Goal: Task Accomplishment & Management: Manage account settings

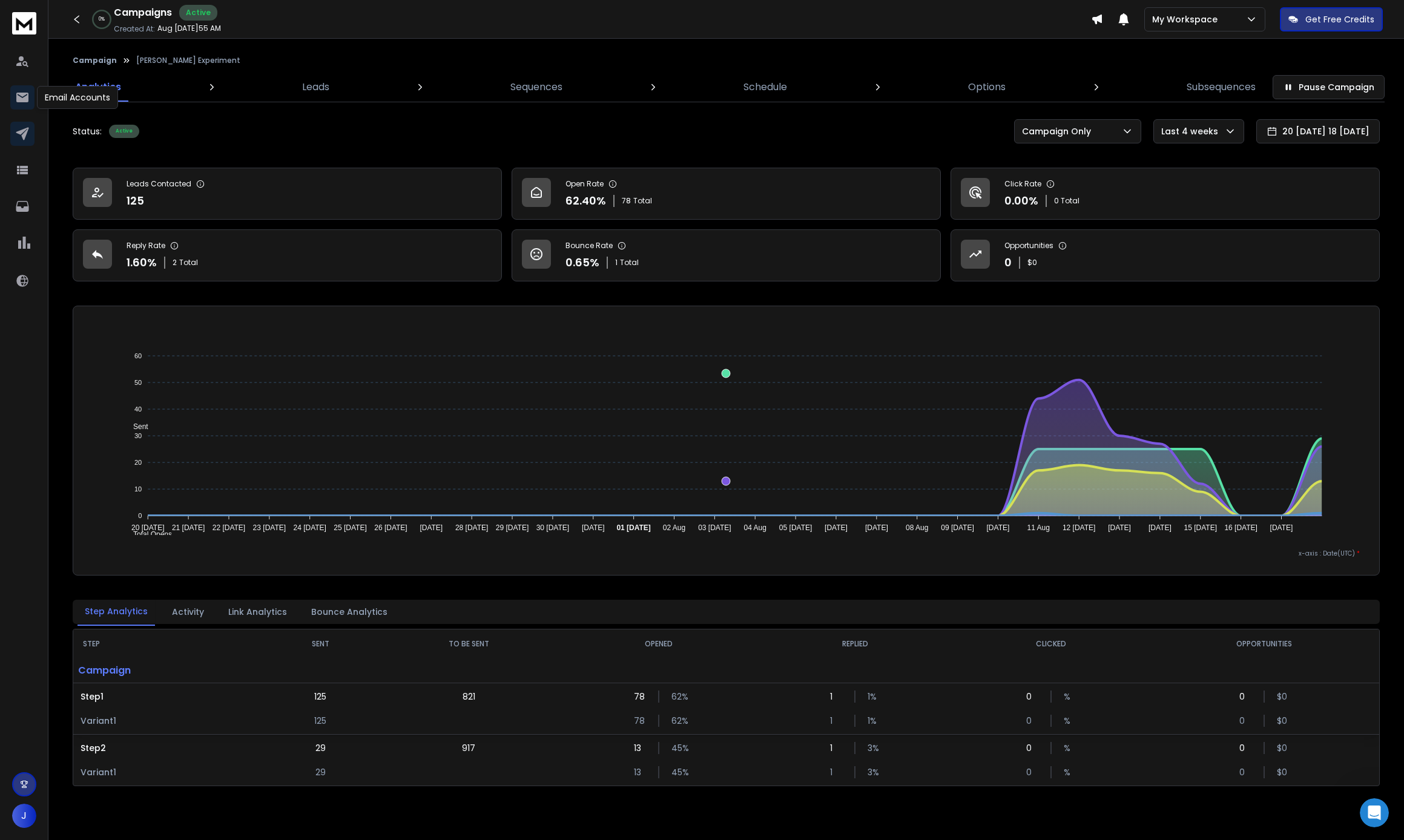
click at [24, 95] on icon at bounding box center [22, 97] width 12 height 10
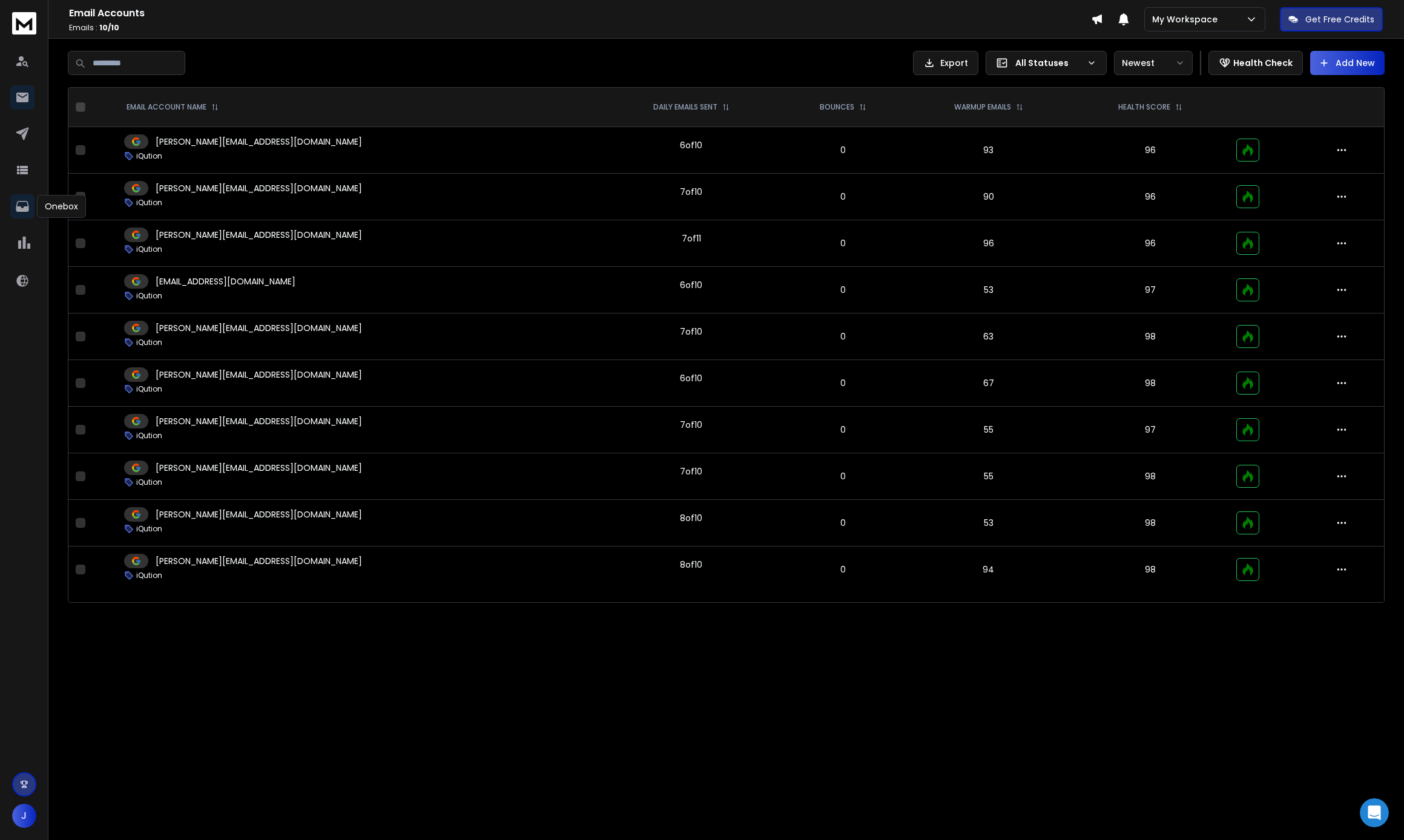
click at [24, 209] on icon at bounding box center [22, 206] width 13 height 11
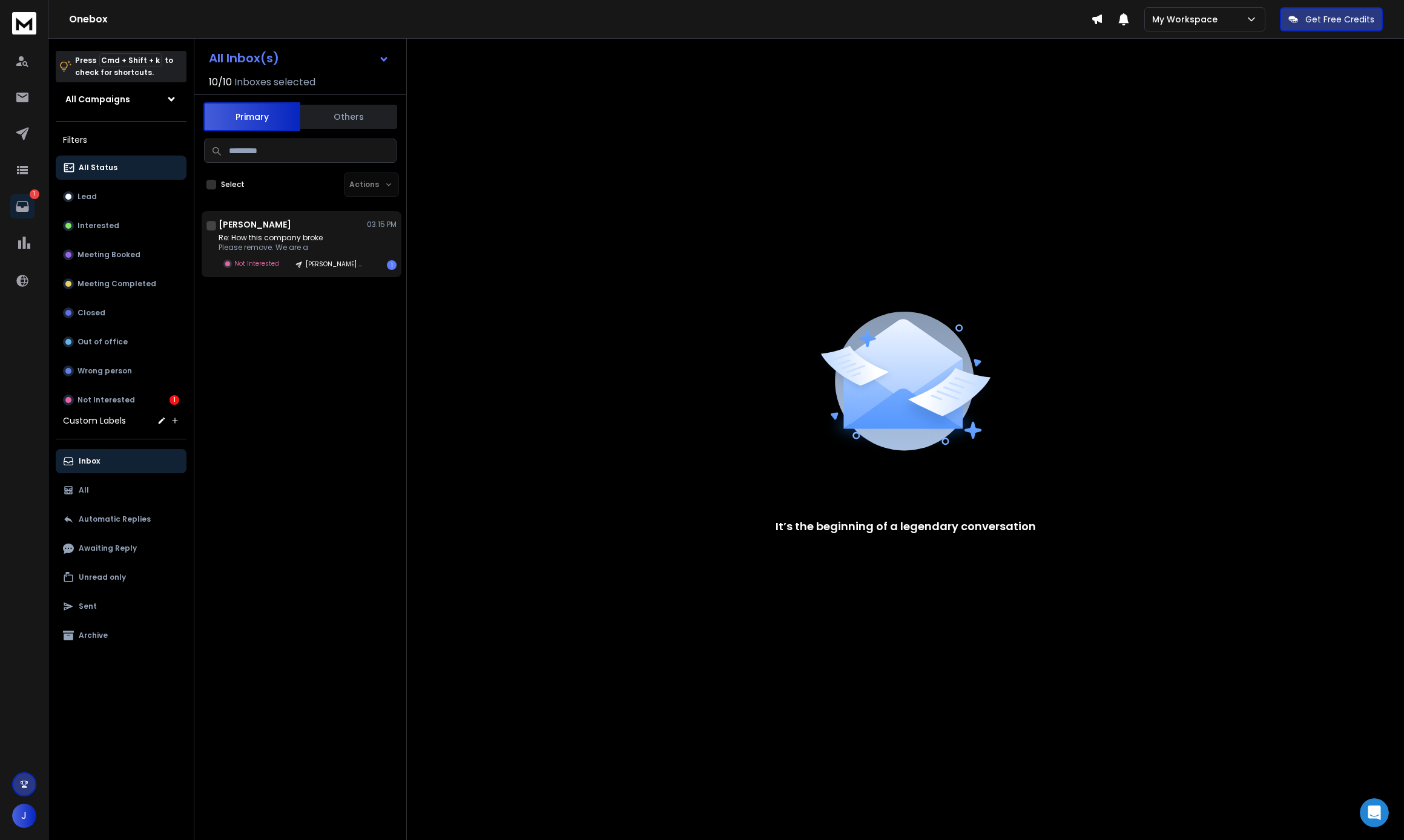
click at [300, 230] on div "[PERSON_NAME] 03:15 PM Re: How this company broke Please remove. We are a Not I…" at bounding box center [307, 244] width 178 height 51
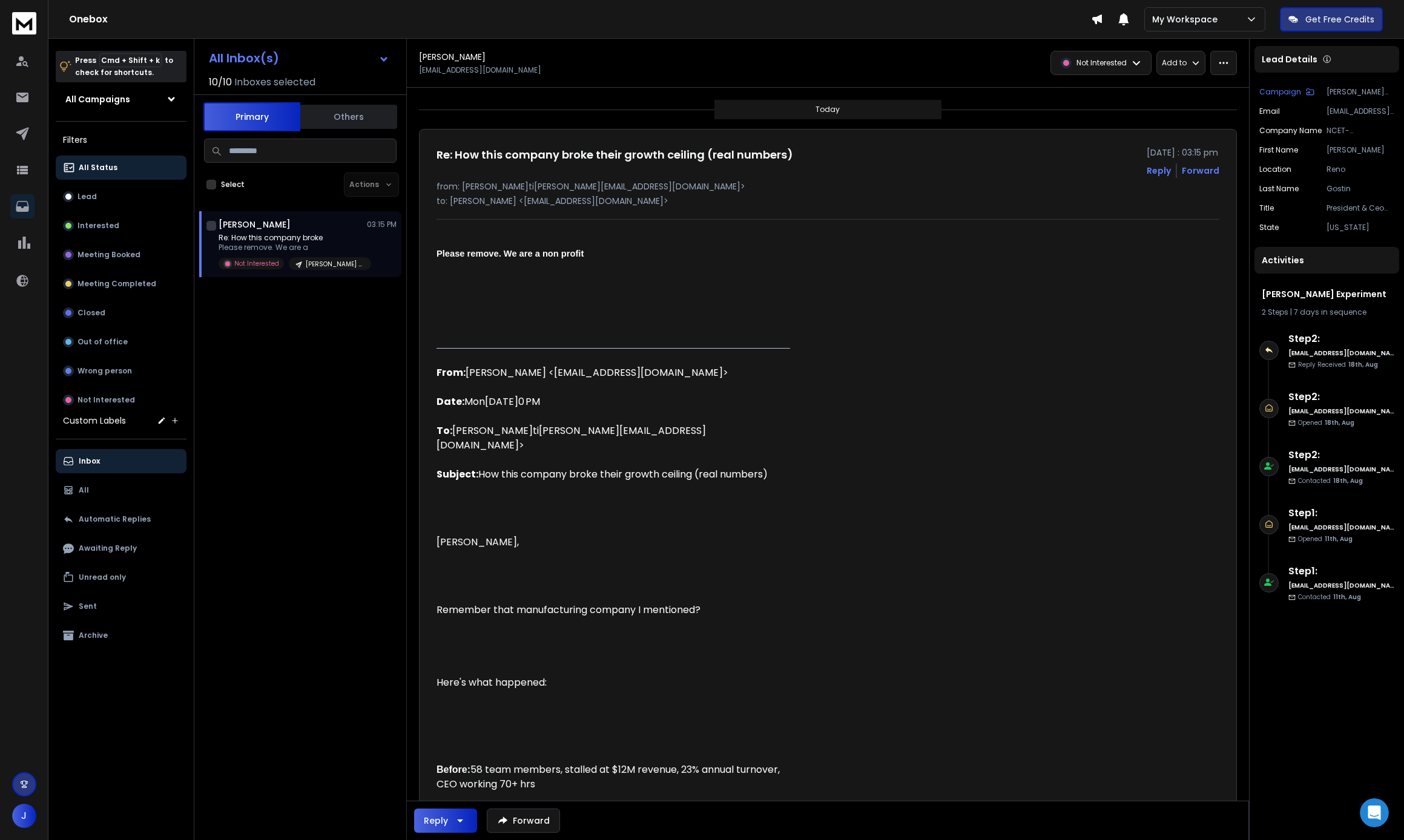
click at [1156, 174] on button "Reply" at bounding box center [1159, 170] width 24 height 12
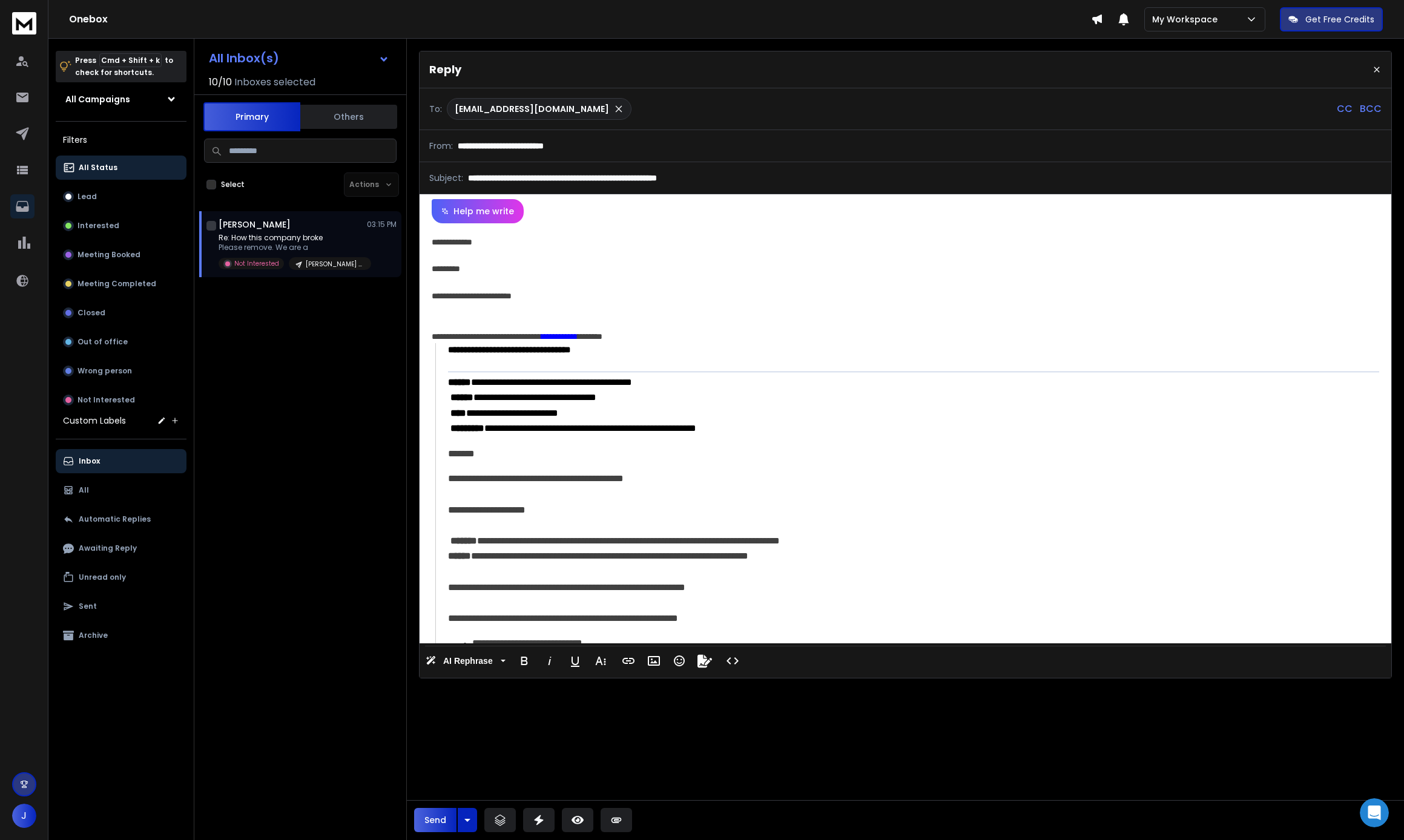
scroll to position [6170, 0]
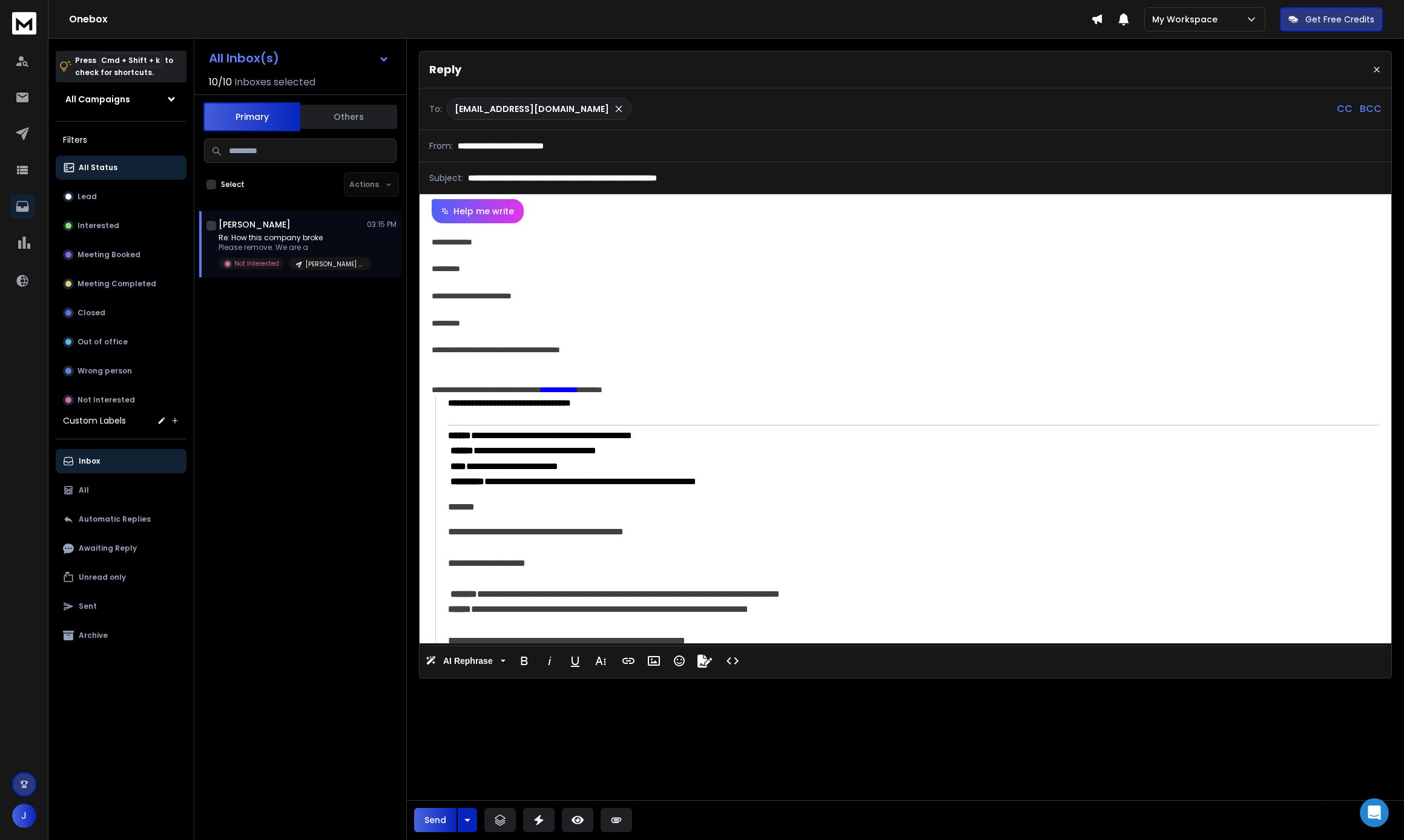
click at [431, 813] on button "Send" at bounding box center [435, 820] width 43 height 24
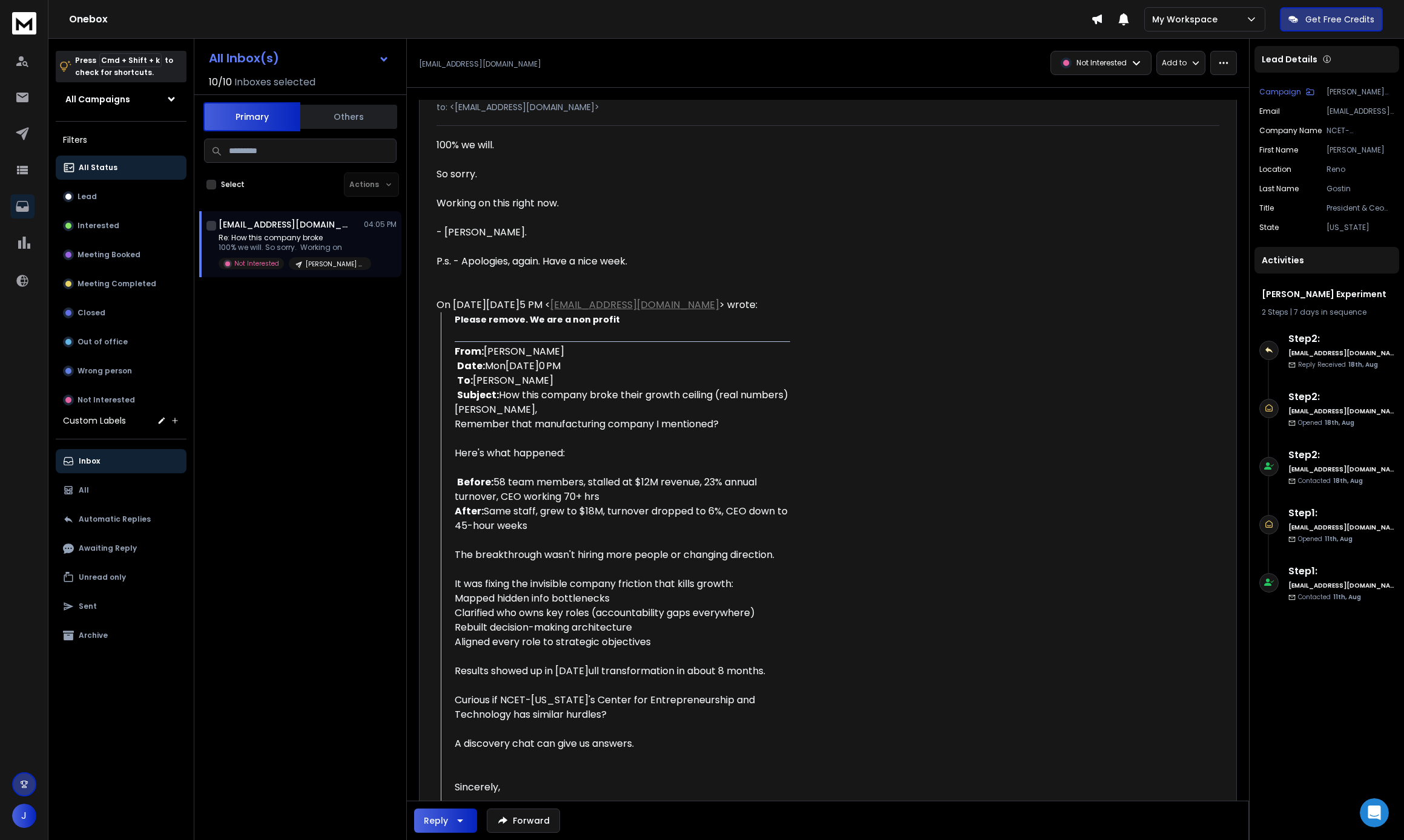
scroll to position [96, 0]
click at [25, 125] on link at bounding box center [22, 134] width 24 height 24
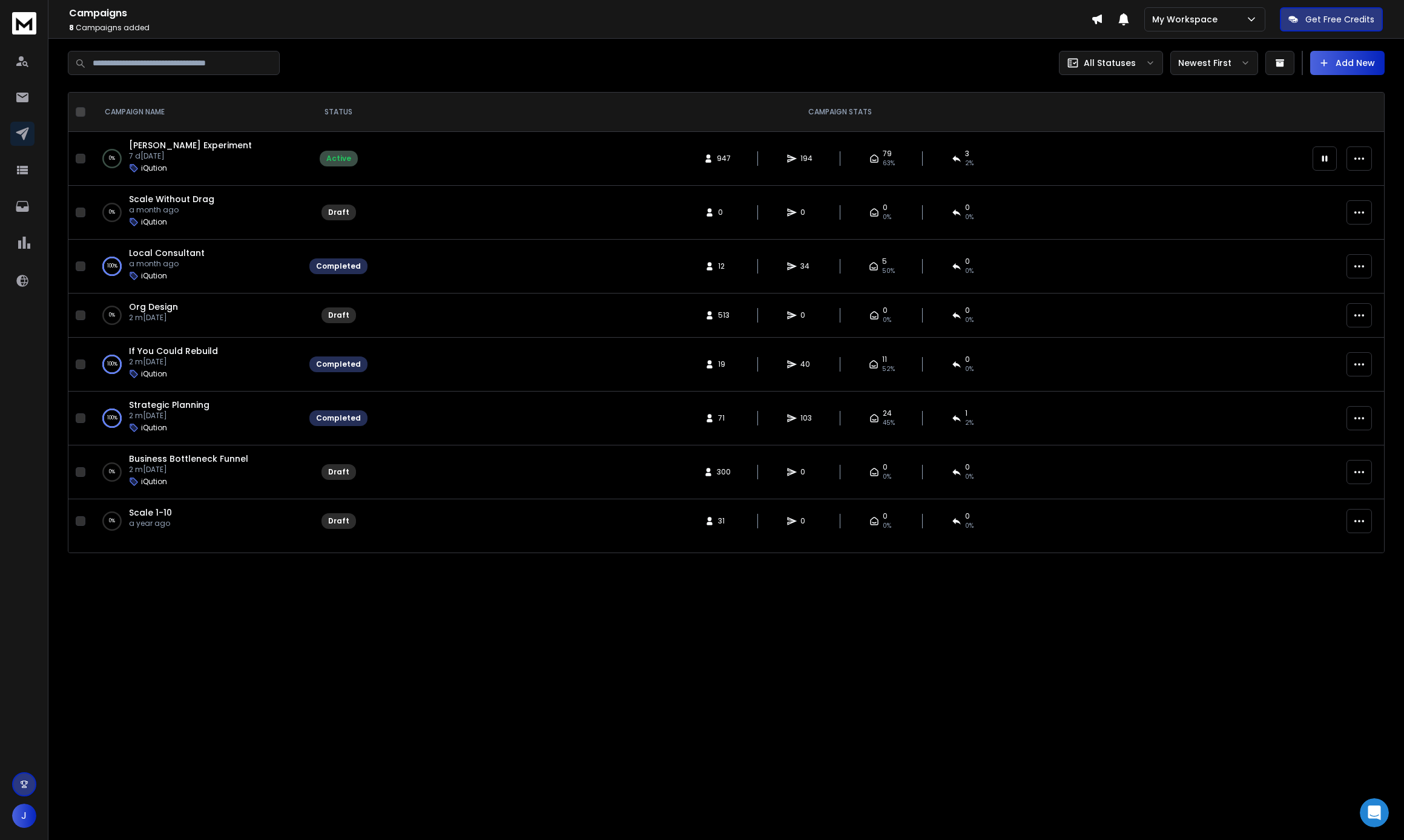
click at [251, 151] on div "0[PERSON_NAME] Experiment 7 d[DATE]ution" at bounding box center [196, 158] width 188 height 39
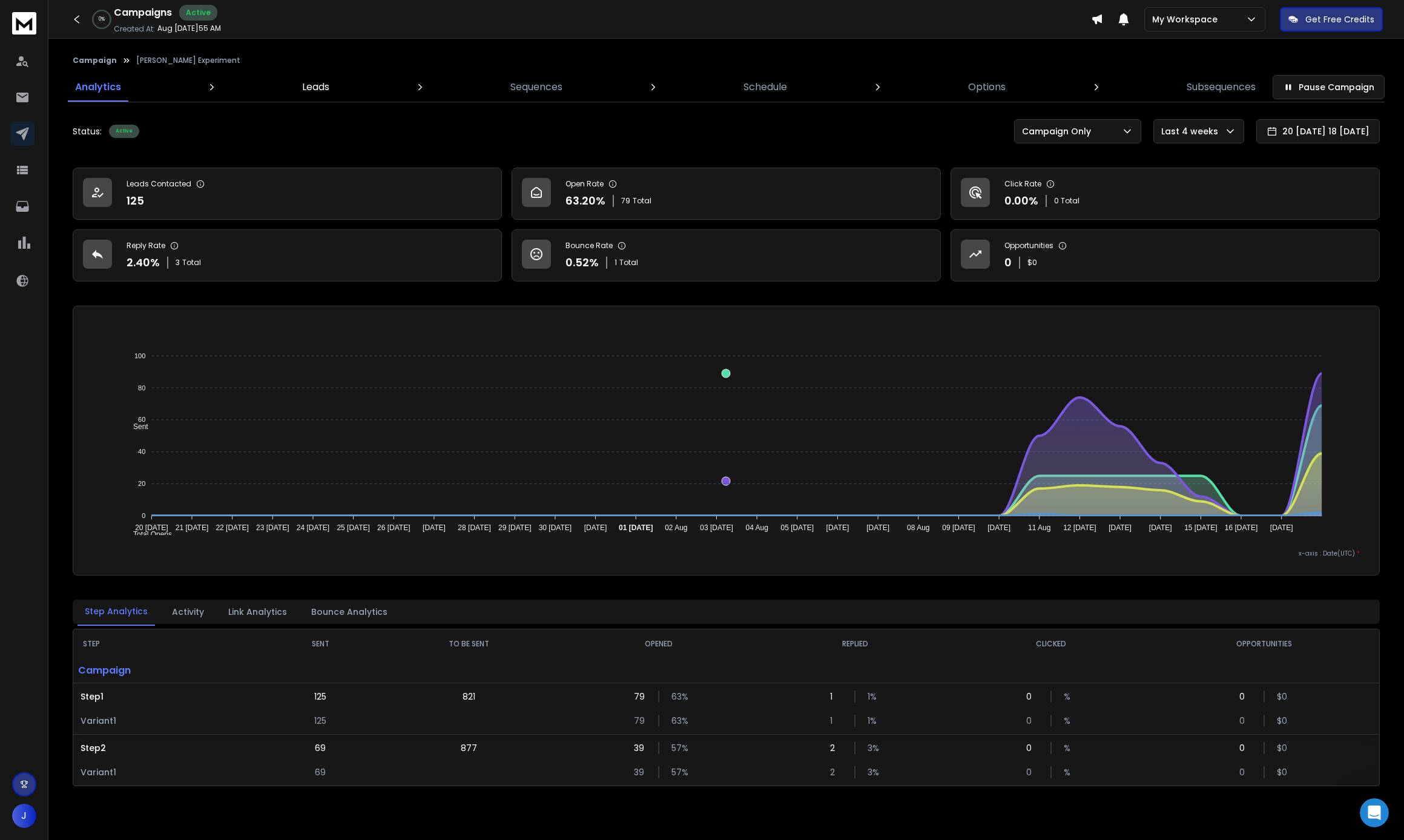
click at [314, 86] on p "Leads" at bounding box center [315, 87] width 27 height 15
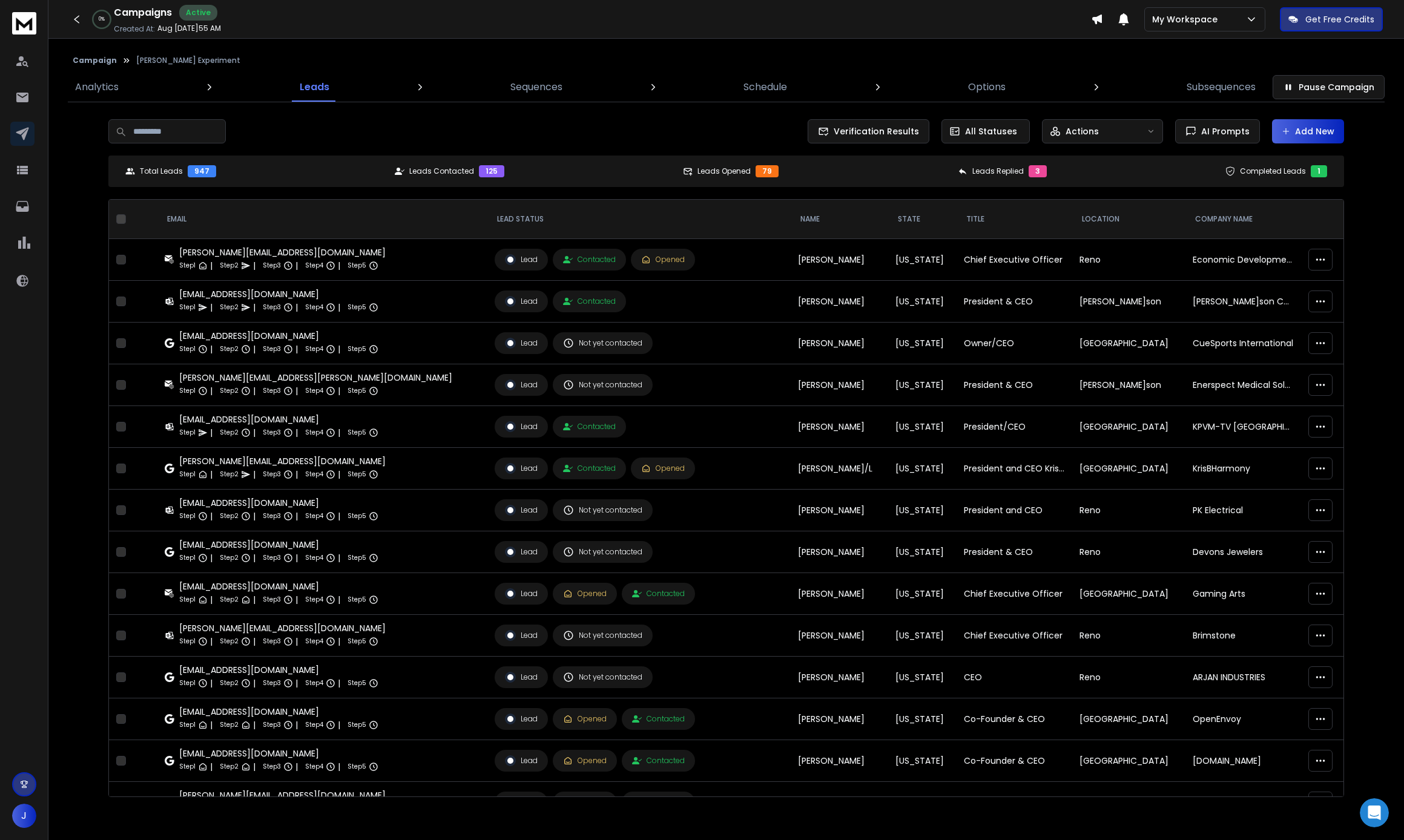
click at [226, 136] on input at bounding box center [167, 131] width 117 height 24
type input "***"
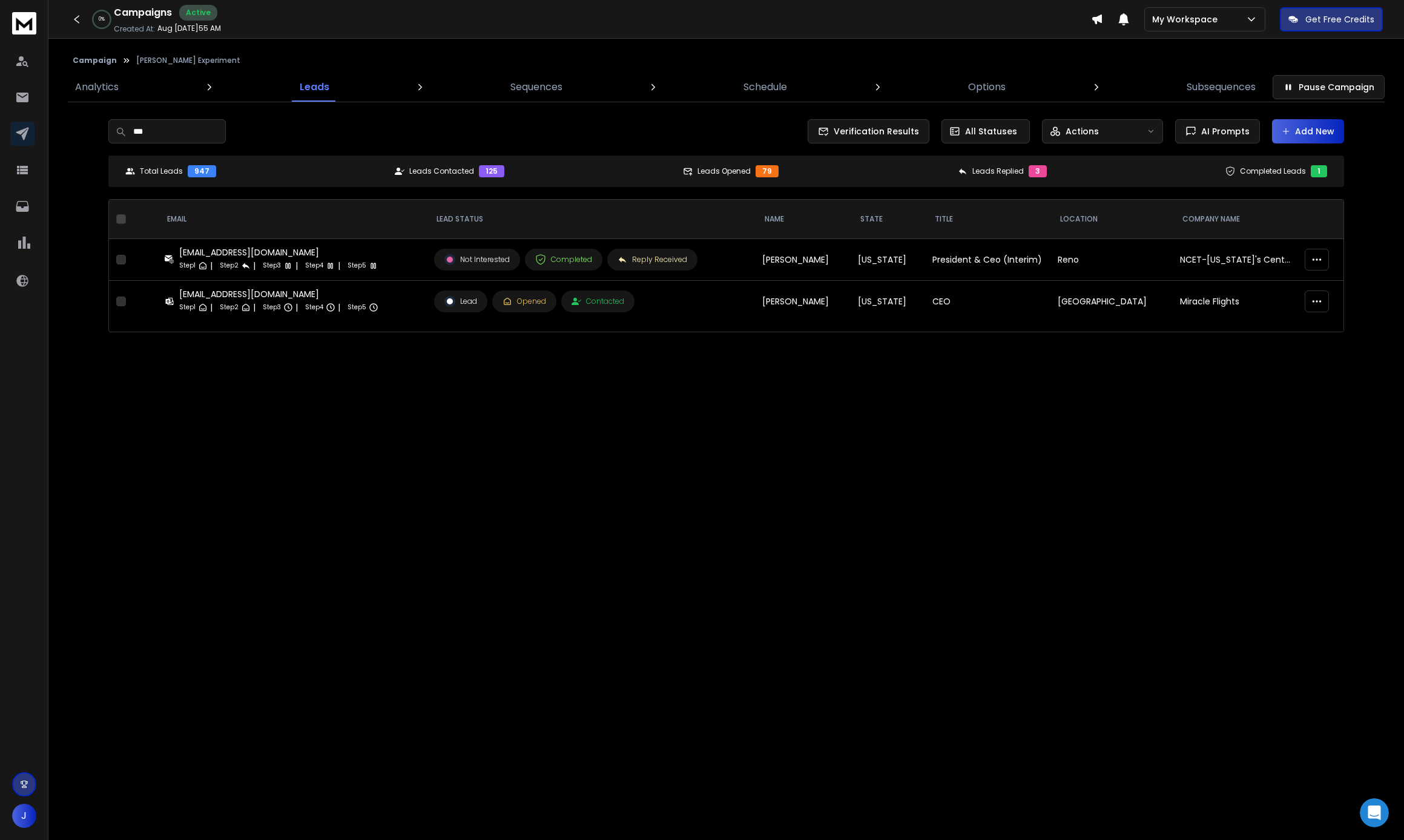
click at [1307, 256] on button "button" at bounding box center [1317, 259] width 24 height 22
click at [126, 259] on div at bounding box center [136, 259] width 41 height 10
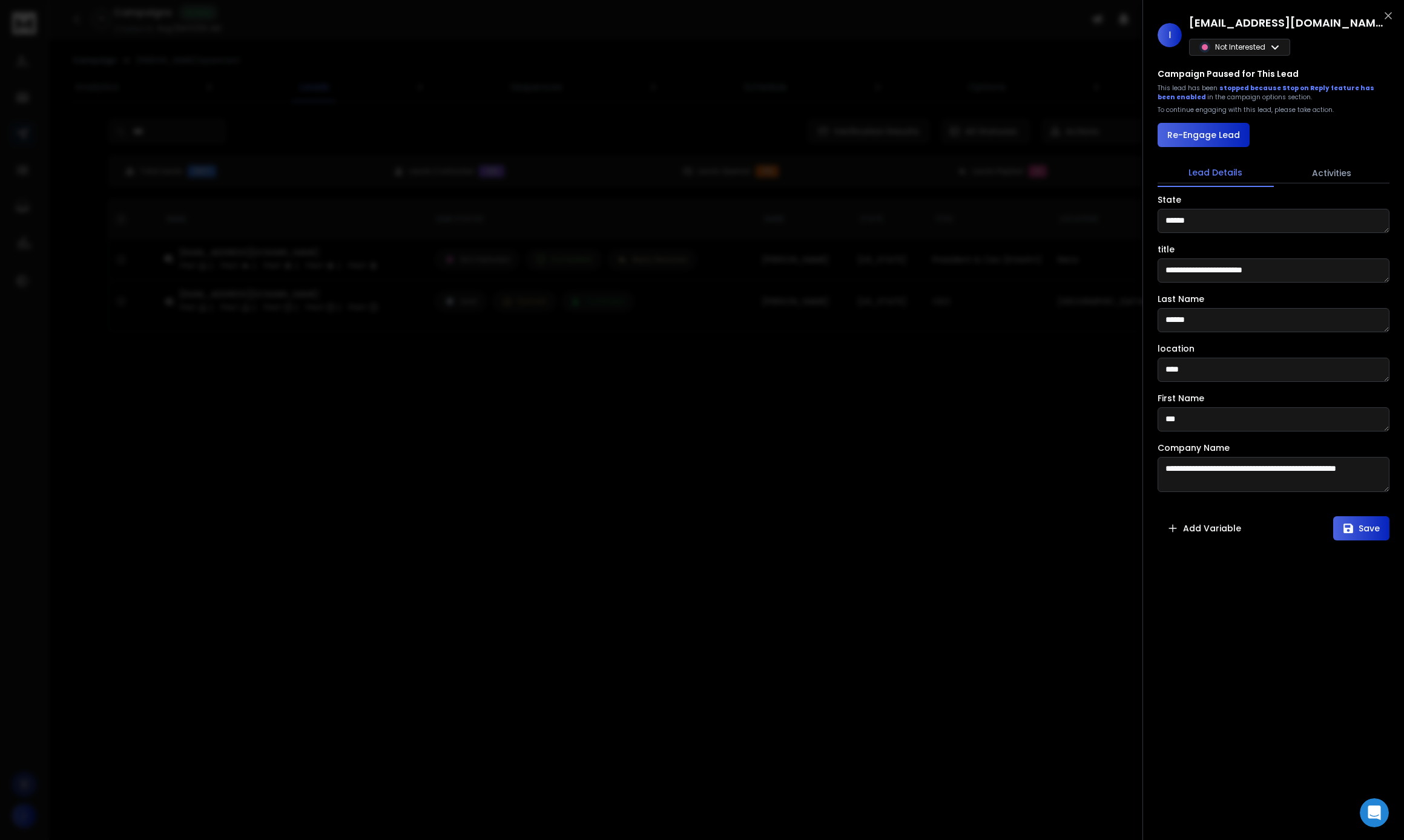
click at [1279, 47] on icon at bounding box center [1275, 47] width 10 height 10
click at [1045, 412] on div at bounding box center [702, 420] width 1404 height 840
click at [1365, 527] on button "Save" at bounding box center [1361, 528] width 56 height 24
click at [1388, 17] on icon "button" at bounding box center [1388, 15] width 12 height 12
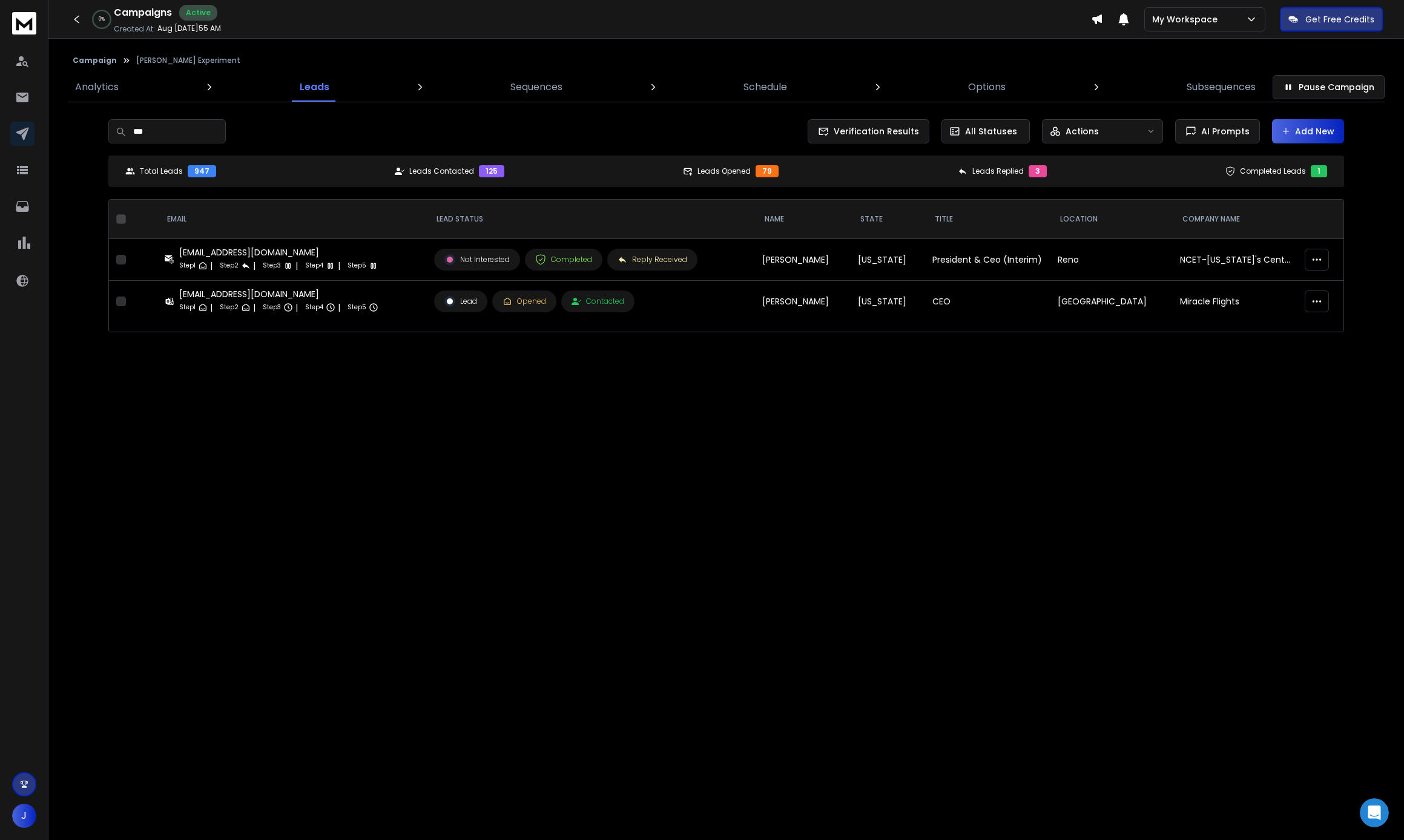
click at [1314, 262] on icon "button" at bounding box center [1316, 259] width 11 height 11
click at [1290, 322] on p "Block Lead" at bounding box center [1290, 324] width 44 height 12
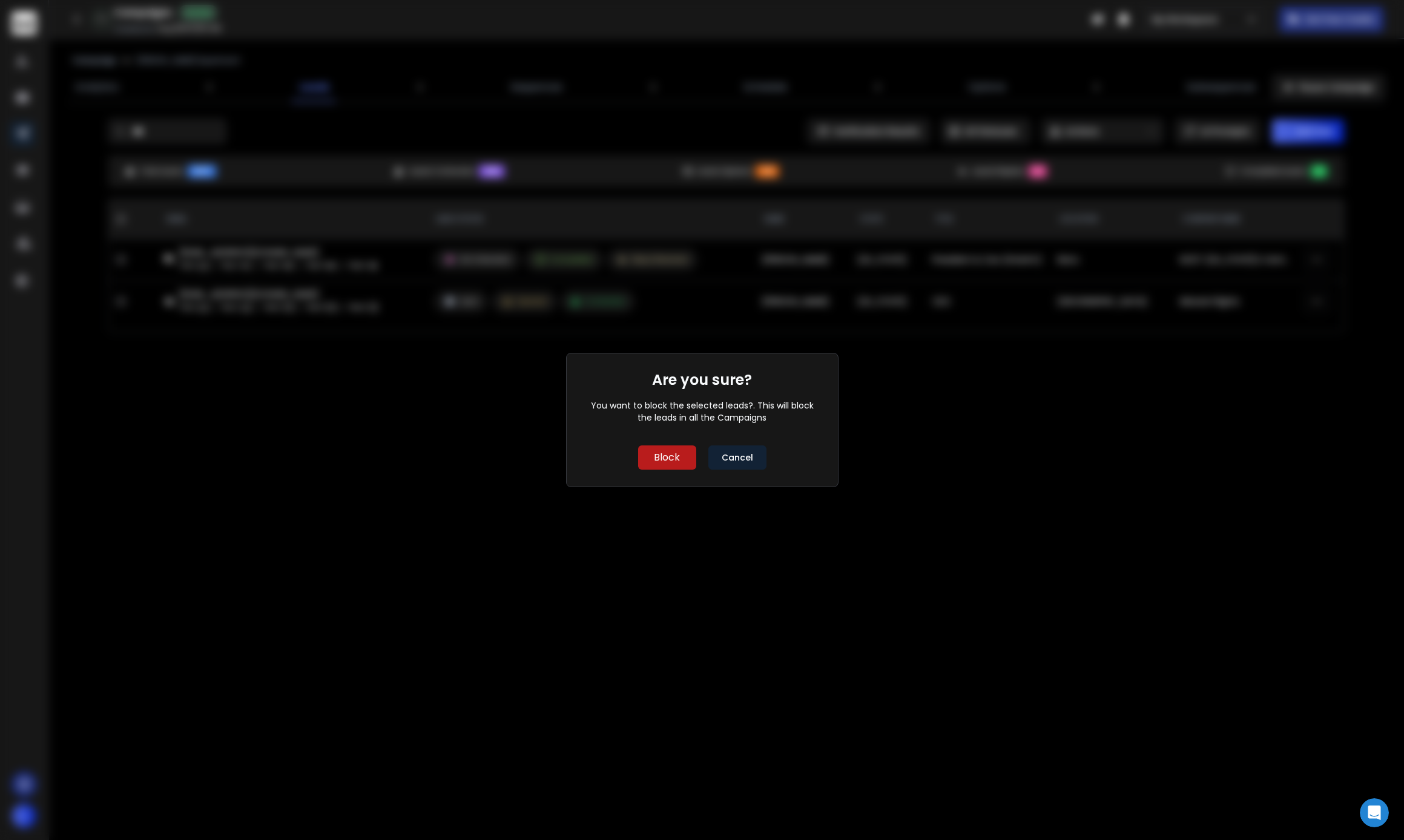
click at [665, 459] on button "Block" at bounding box center [667, 457] width 58 height 24
